Goal: Check status: Check status

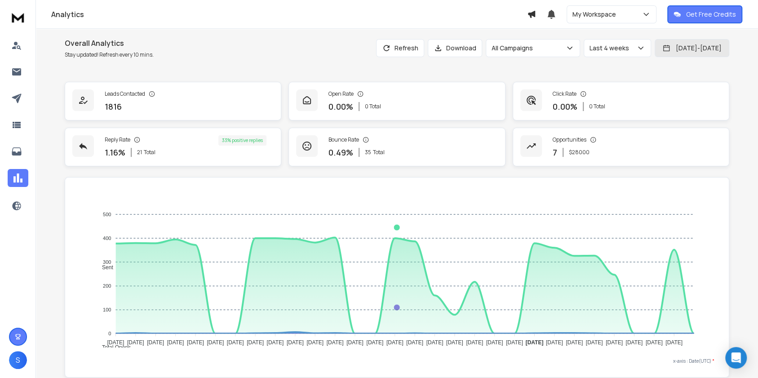
click at [674, 49] on button "[DATE] - [DATE]" at bounding box center [691, 48] width 75 height 18
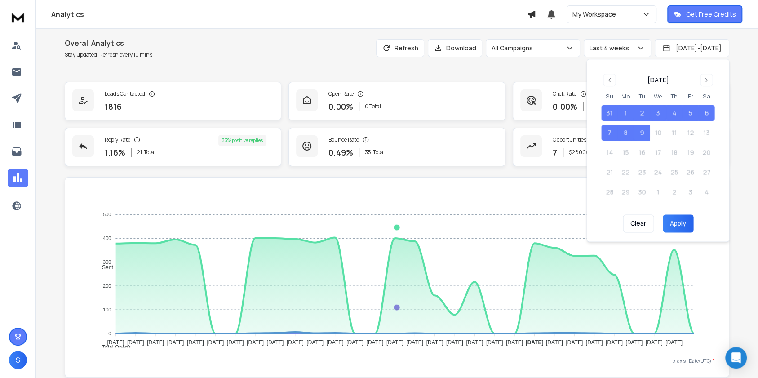
click at [601, 78] on div "[DATE]" at bounding box center [657, 79] width 113 height 11
click at [605, 78] on icon "Go to previous month" at bounding box center [608, 79] width 7 height 7
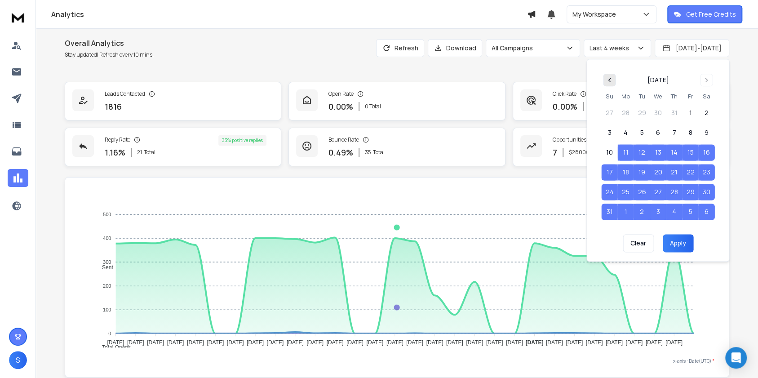
click at [605, 78] on icon "Go to previous month" at bounding box center [608, 79] width 7 height 7
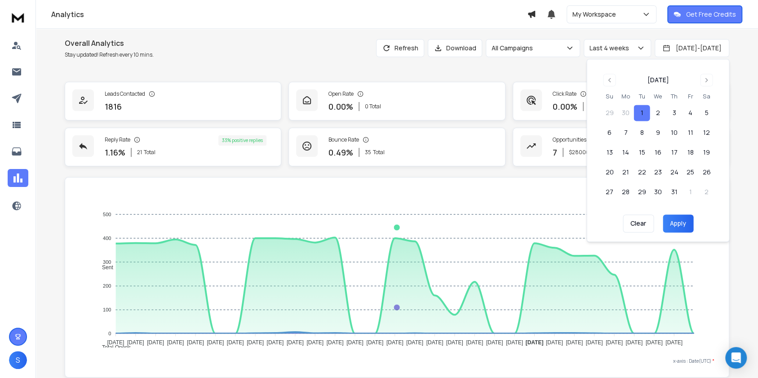
click at [642, 116] on button "1" at bounding box center [641, 113] width 16 height 16
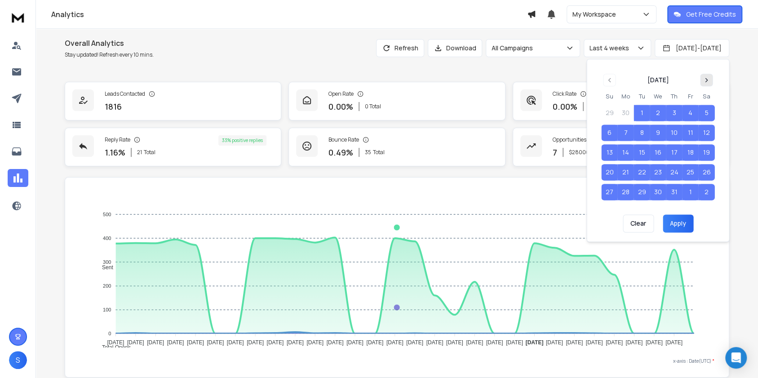
click at [704, 83] on icon "Go to next month" at bounding box center [705, 79] width 7 height 7
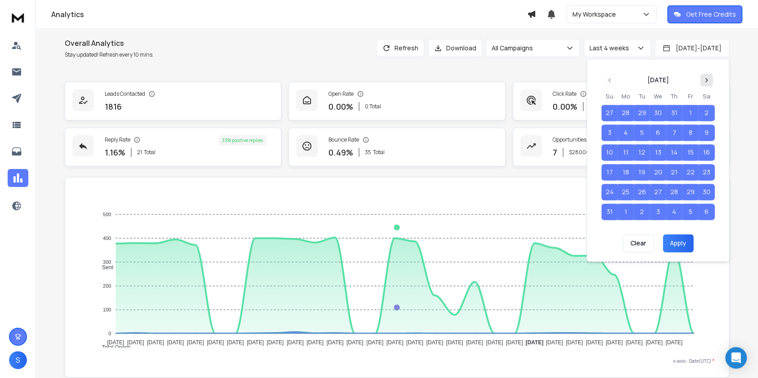
click at [704, 83] on icon "Go to next month" at bounding box center [705, 79] width 7 height 7
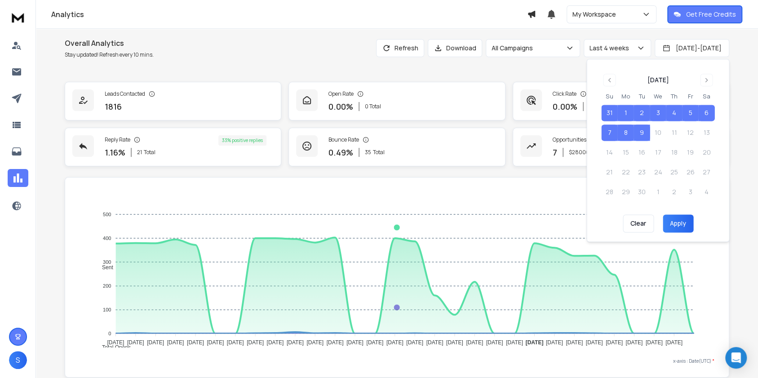
click at [682, 222] on button "Apply" at bounding box center [677, 224] width 31 height 18
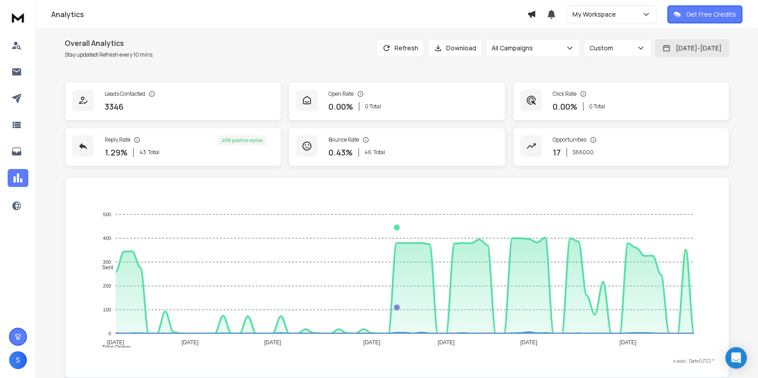
click at [682, 45] on button "[DATE] - [DATE]" at bounding box center [691, 48] width 75 height 18
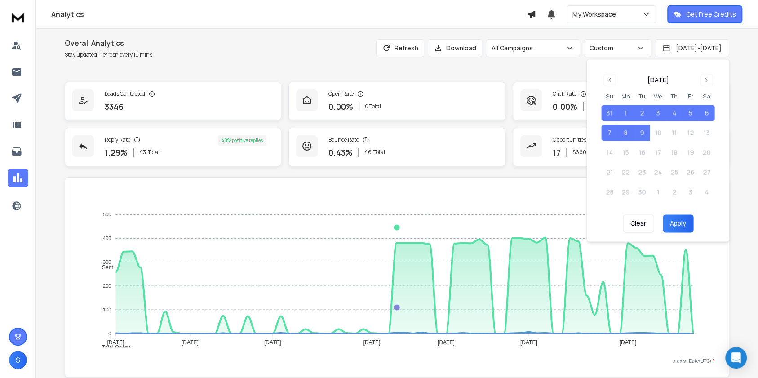
click at [732, 66] on div "Overall Analytics Stay updated! Refresh every 10 mins. Refresh Download All Cam…" at bounding box center [397, 358] width 722 height 658
